Goal: Task Accomplishment & Management: Complete application form

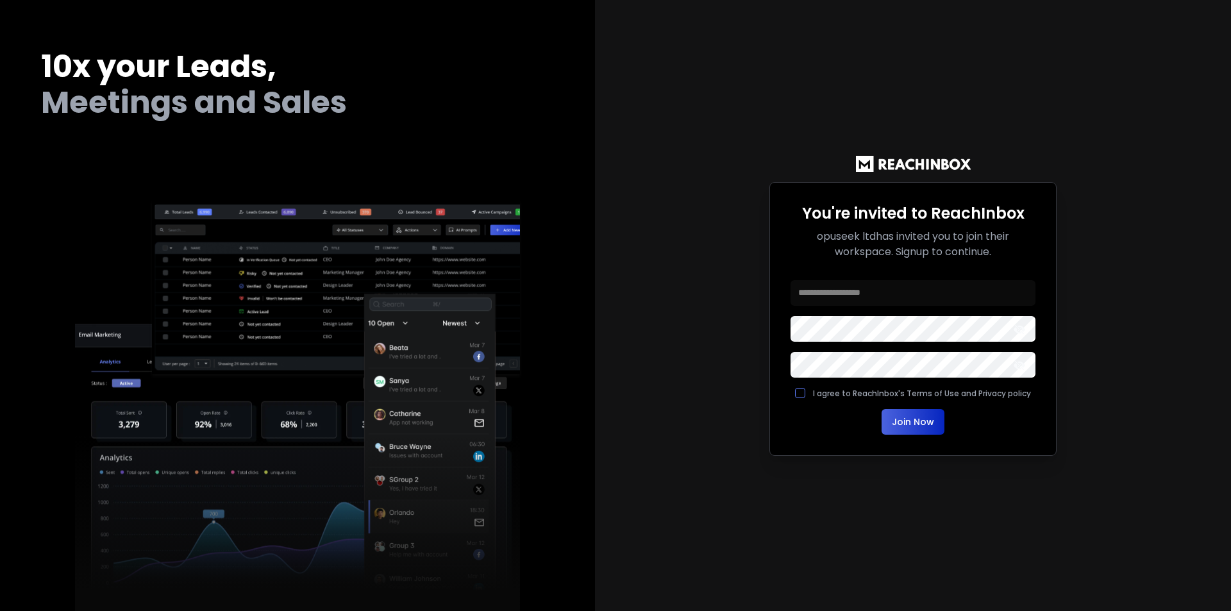
click at [715, 90] on button "Enable" at bounding box center [726, 83] width 67 height 32
click at [785, 331] on div "**********" at bounding box center [912, 319] width 287 height 274
click at [799, 396] on button "I agree to ReachInbox's Terms of Use and Privacy policy" at bounding box center [800, 393] width 10 height 10
click at [1023, 369] on icon at bounding box center [1019, 364] width 9 height 9
click at [1019, 328] on icon at bounding box center [1020, 330] width 12 height 12
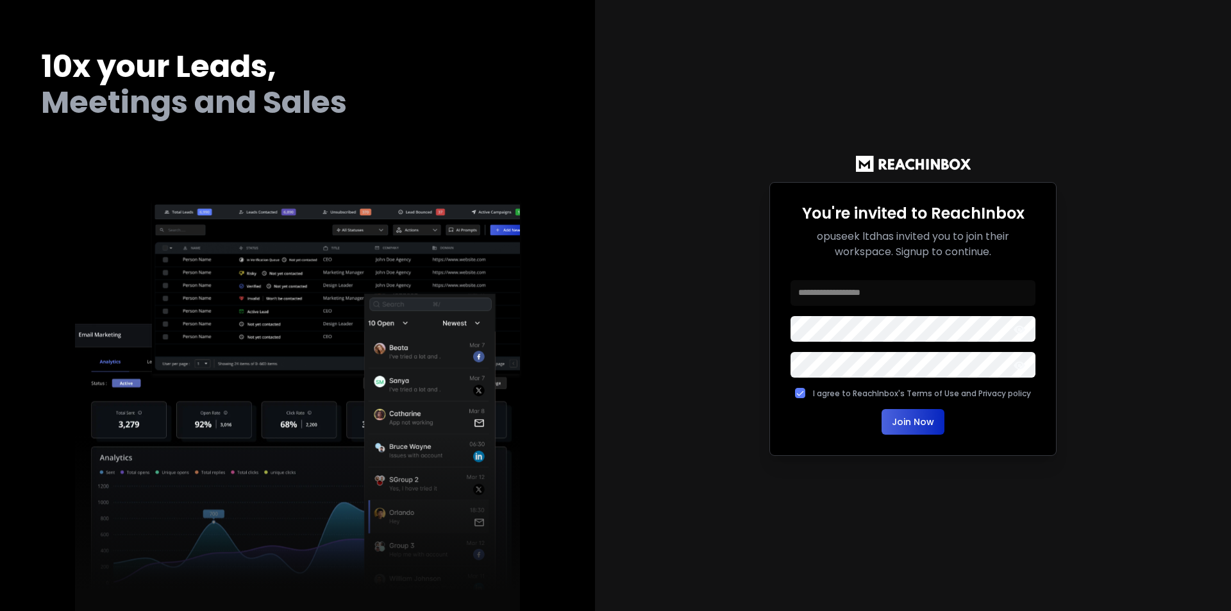
click at [902, 423] on button "Join Now" at bounding box center [913, 422] width 63 height 26
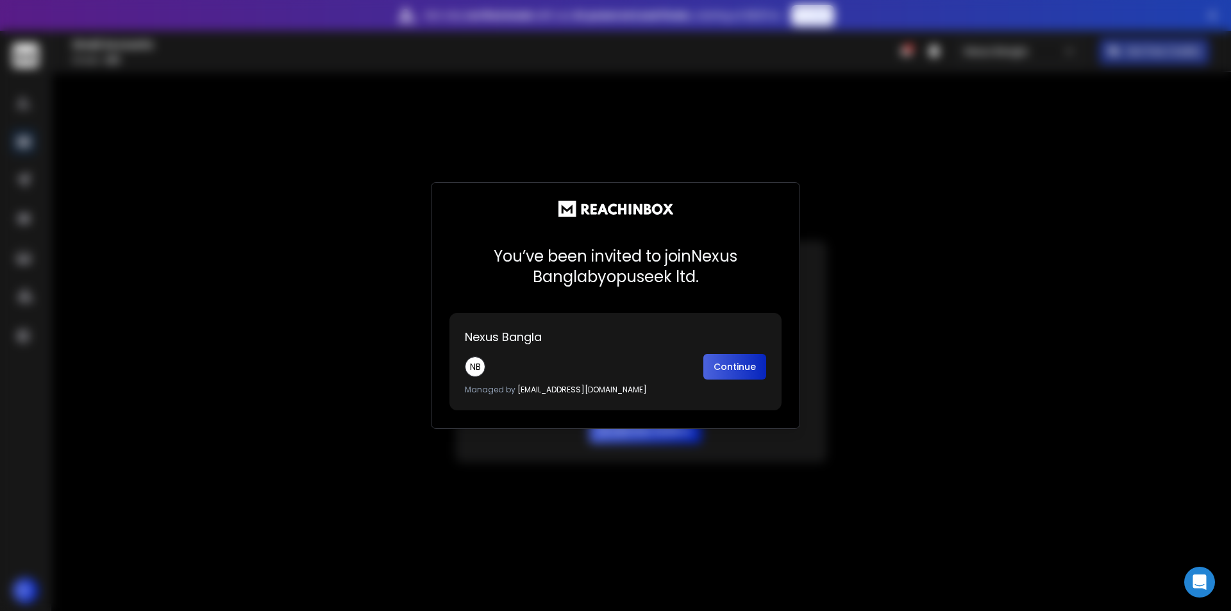
click at [728, 363] on button "Continue" at bounding box center [734, 367] width 63 height 26
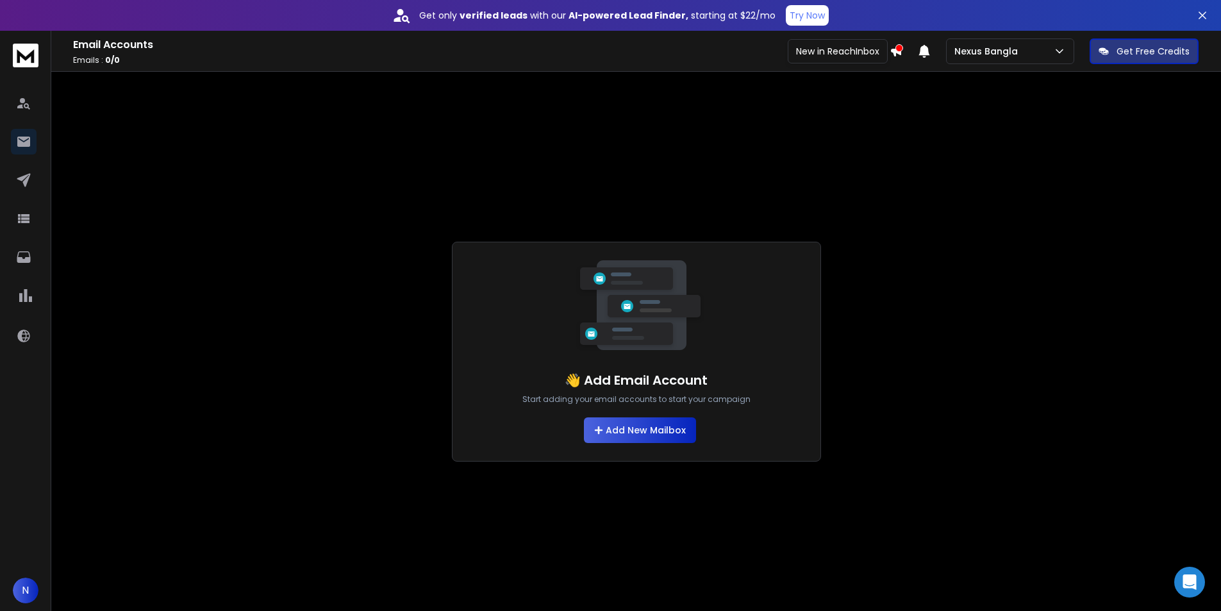
click at [896, 47] on button at bounding box center [896, 51] width 13 height 13
click at [900, 47] on icon at bounding box center [896, 51] width 13 height 13
click at [901, 53] on icon at bounding box center [896, 51] width 10 height 10
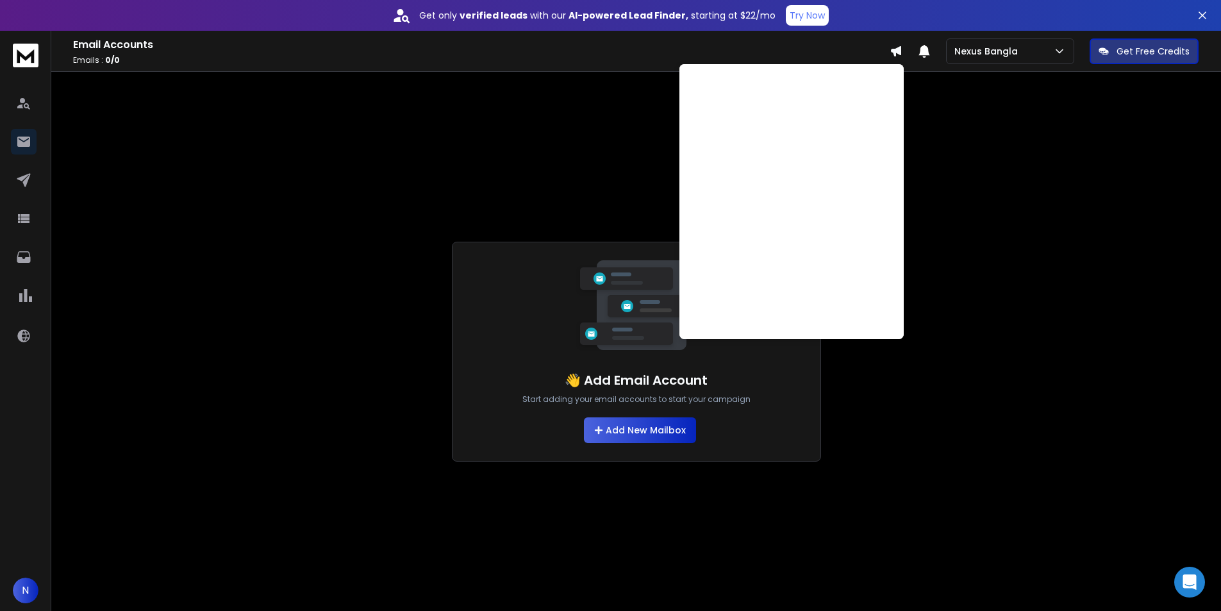
click at [1018, 169] on div "👋 Add Email Account Start adding your email accounts to start your campaign Add…" at bounding box center [636, 352] width 1129 height 534
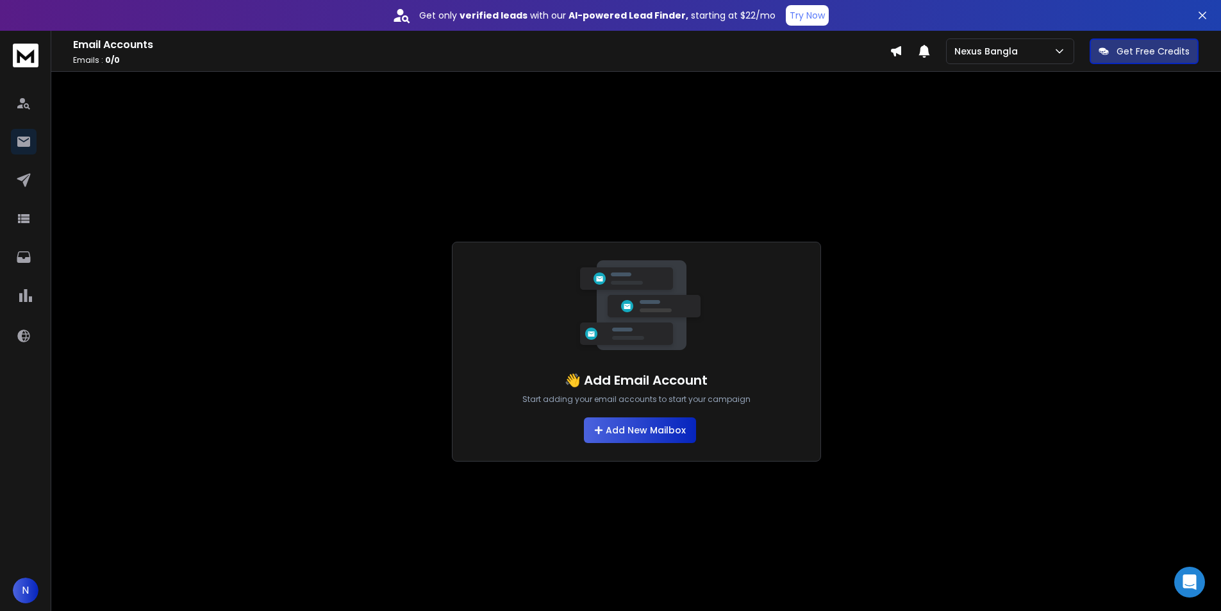
click at [103, 46] on h1 "Email Accounts" at bounding box center [481, 44] width 817 height 15
click at [640, 433] on button "Add New Mailbox" at bounding box center [640, 430] width 112 height 26
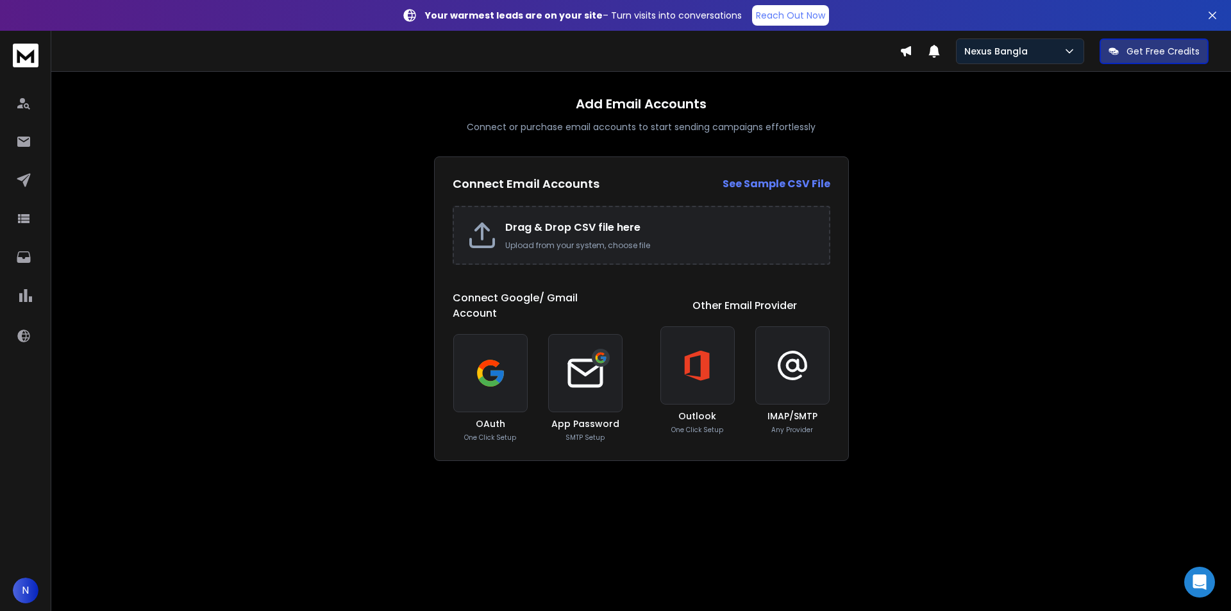
click at [1015, 59] on button "Nexus Bangla" at bounding box center [1020, 51] width 128 height 26
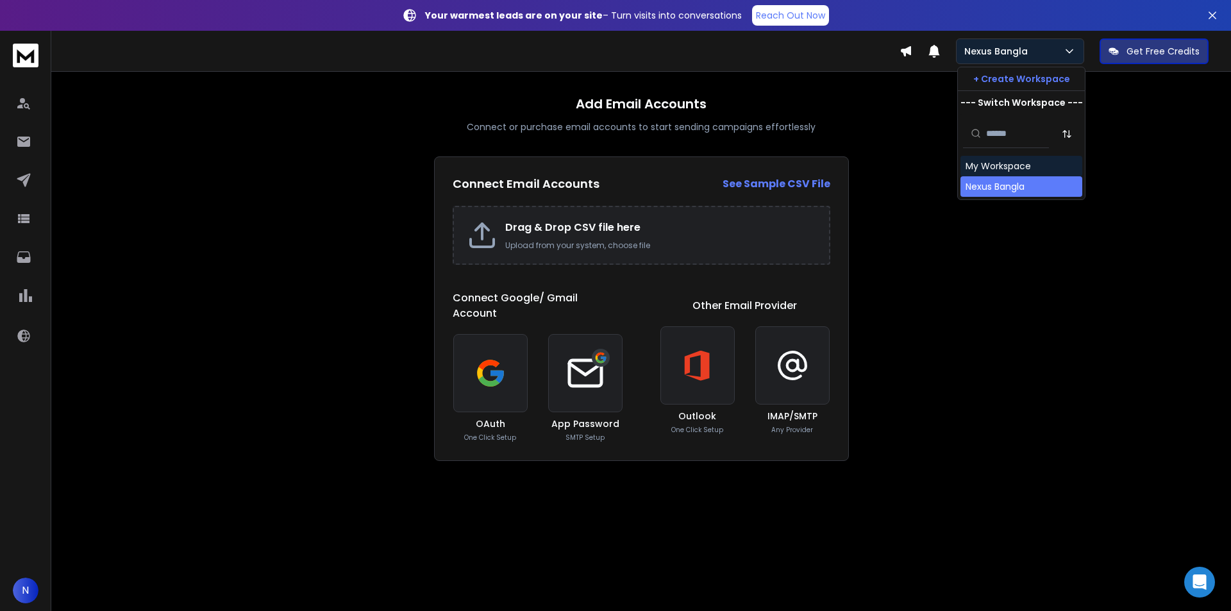
click at [1013, 57] on p "Nexus Bangla" at bounding box center [998, 51] width 69 height 13
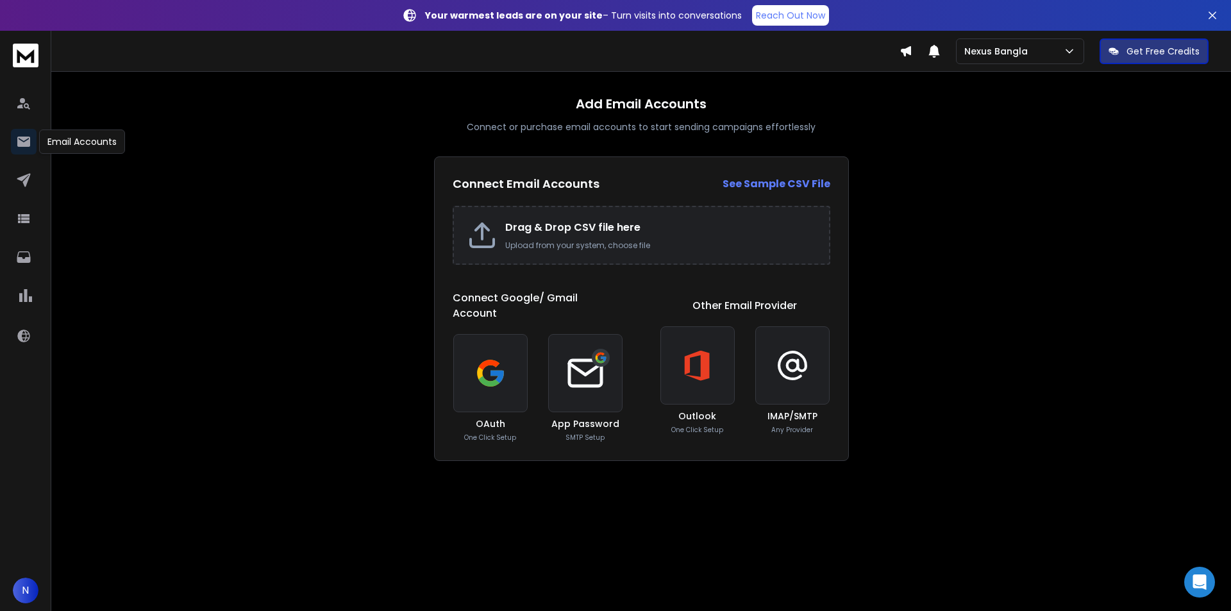
click at [22, 144] on icon at bounding box center [23, 142] width 13 height 10
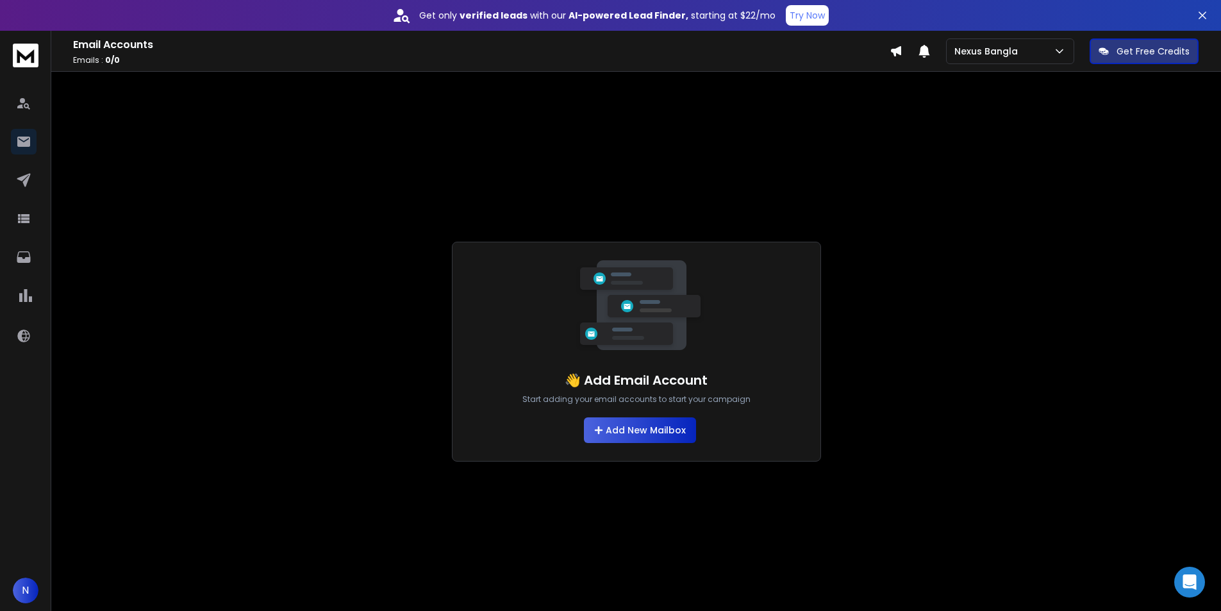
click at [638, 431] on button "Add New Mailbox" at bounding box center [640, 430] width 112 height 26
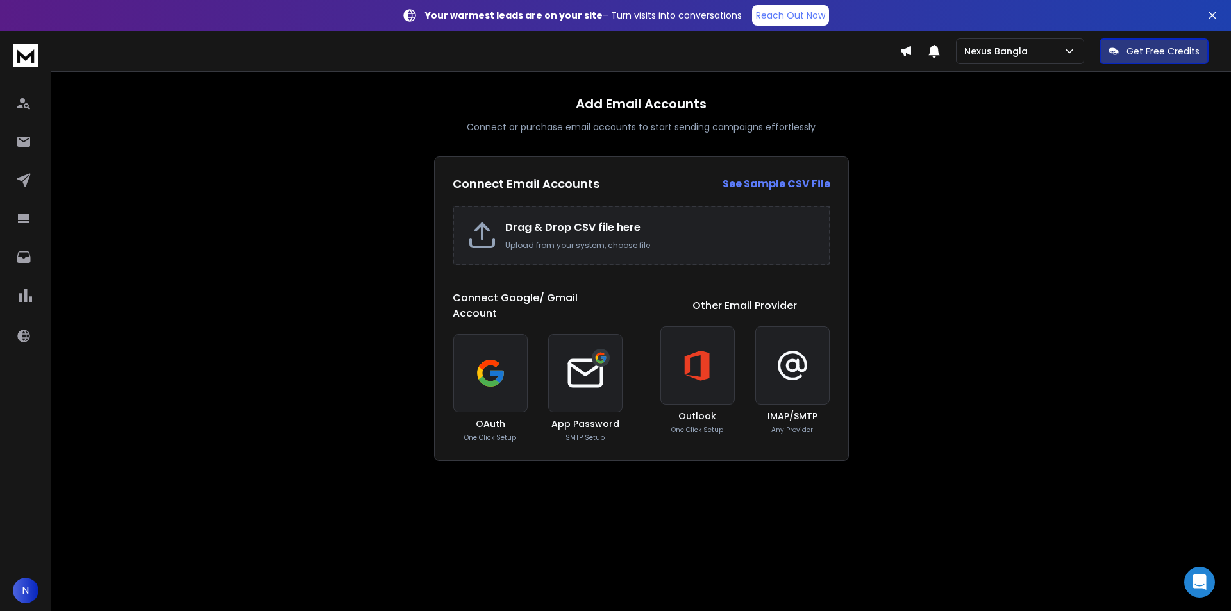
click at [294, 237] on div "Add Email Accounts Connect or purchase email accounts to start sending campaign…" at bounding box center [641, 291] width 1180 height 392
click at [33, 67] on img at bounding box center [26, 56] width 26 height 24
click at [32, 61] on img at bounding box center [26, 56] width 26 height 24
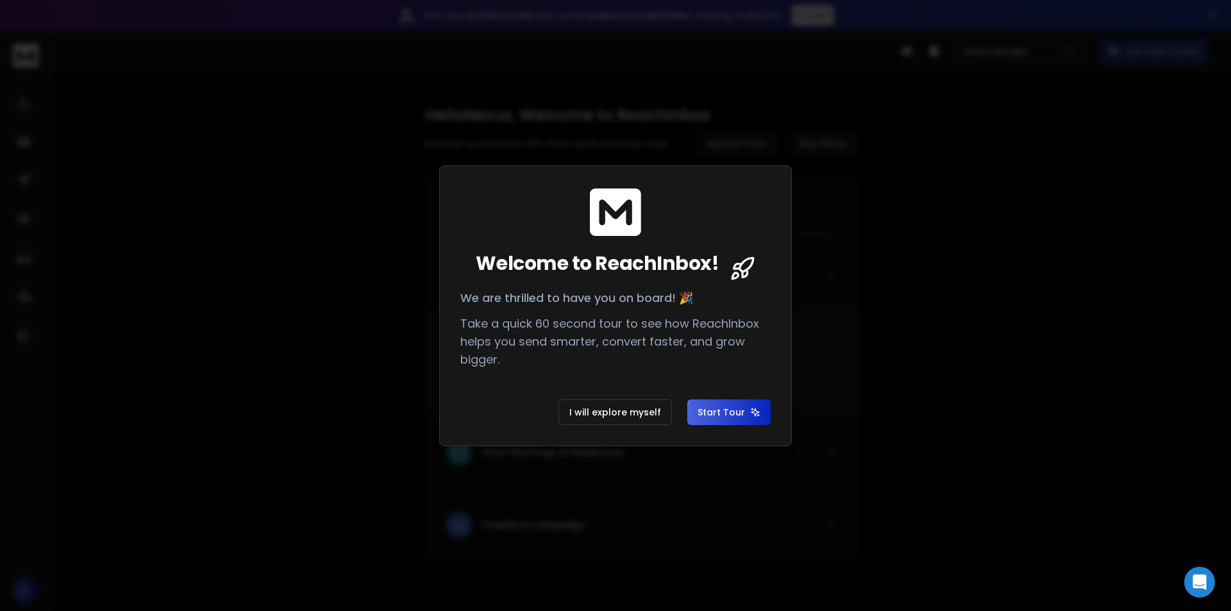
click at [984, 371] on div at bounding box center [615, 305] width 1231 height 611
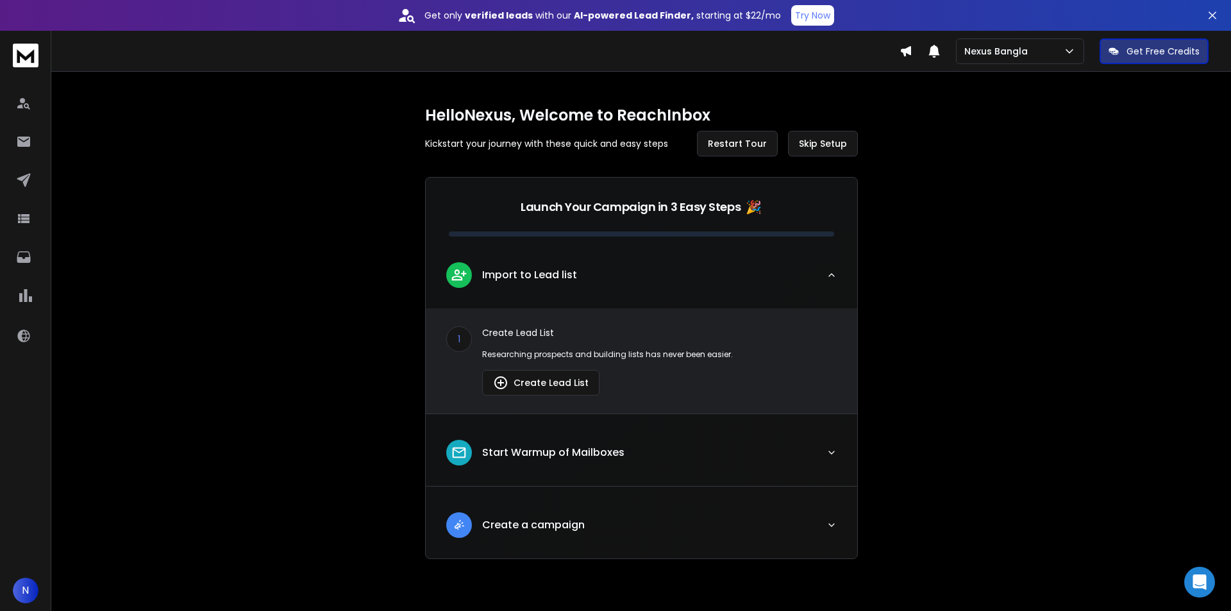
click at [1007, 297] on div "Hello Nexus , Welcome to ReachInbox Kickstart your journey with these quick and…" at bounding box center [641, 332] width 1139 height 495
click at [30, 56] on img at bounding box center [26, 56] width 26 height 24
click at [797, 18] on p "Try Now" at bounding box center [812, 15] width 35 height 13
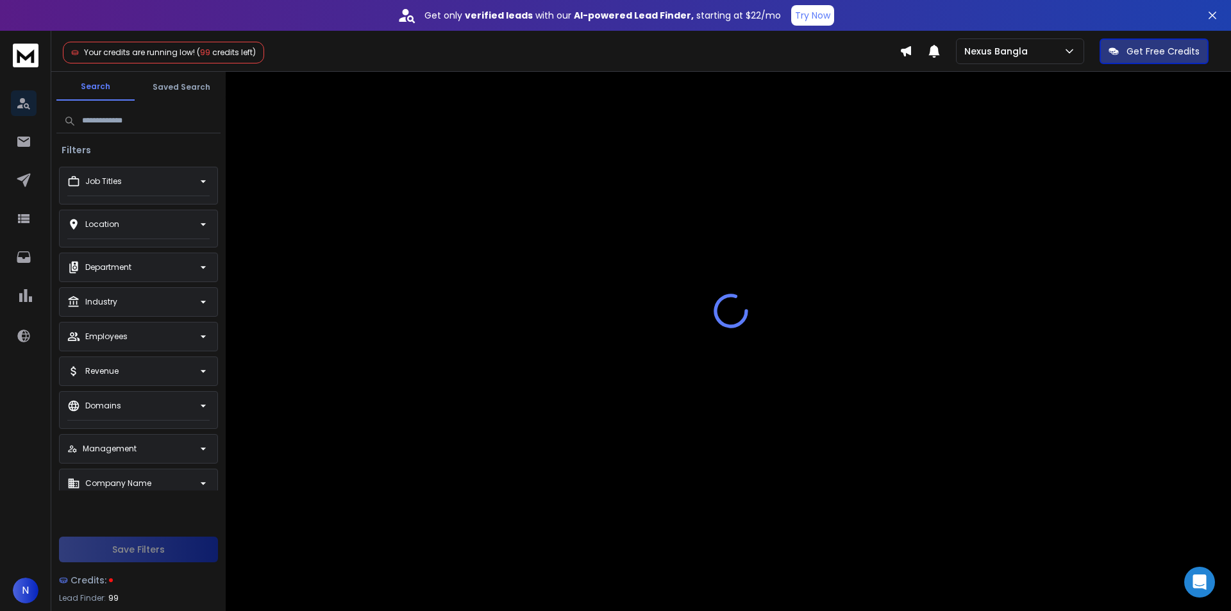
click at [797, 18] on p "Try Now" at bounding box center [812, 15] width 35 height 13
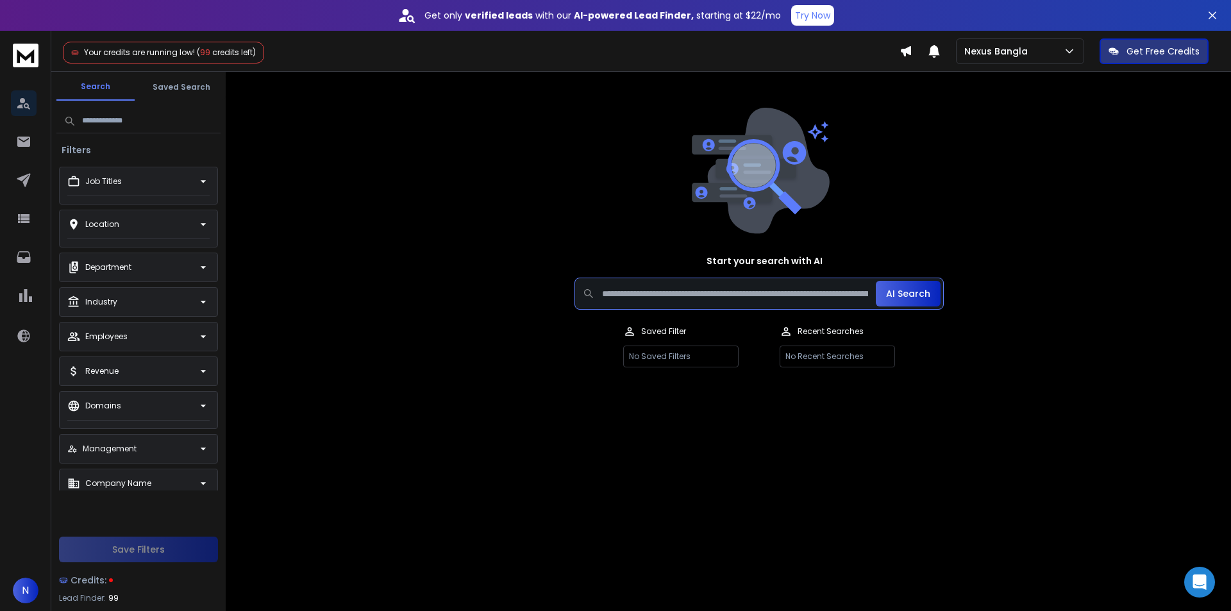
click at [691, 211] on img at bounding box center [759, 171] width 141 height 126
click at [406, 278] on div "AI Search" at bounding box center [759, 294] width 1026 height 32
click at [18, 55] on img at bounding box center [26, 56] width 26 height 24
